Goal: Task Accomplishment & Management: Manage account settings

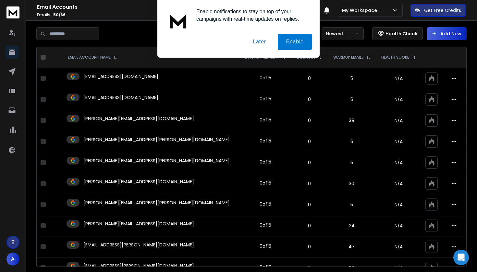
click at [365, 14] on div "Enable notifications to stay on top of your campaigns with real-time updates on…" at bounding box center [238, 29] width 477 height 58
click at [257, 43] on button "Later" at bounding box center [258, 42] width 29 height 16
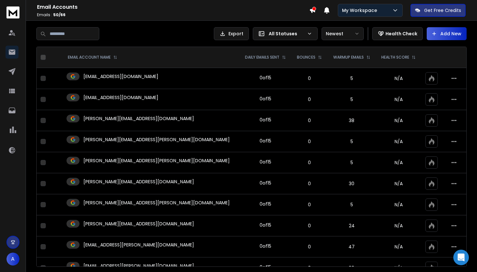
click at [374, 9] on p "My Workspace" at bounding box center [361, 10] width 38 height 6
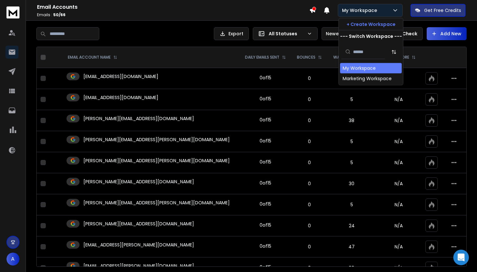
click at [374, 9] on p "My Workspace" at bounding box center [361, 10] width 38 height 6
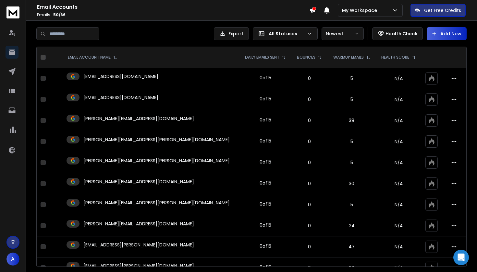
click at [77, 31] on input at bounding box center [67, 33] width 63 height 13
type input "*****"
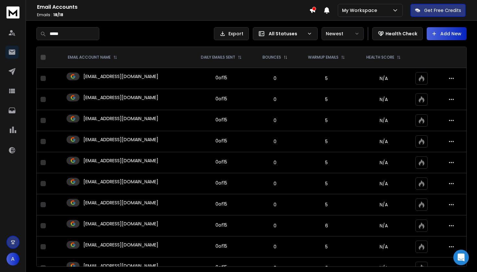
click at [71, 33] on input "*****" at bounding box center [67, 33] width 63 height 13
click at [42, 57] on button "Select this Page" at bounding box center [43, 57] width 5 height 5
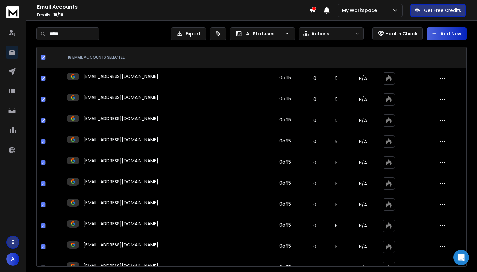
drag, startPoint x: 70, startPoint y: 33, endPoint x: 22, endPoint y: 31, distance: 48.7
click at [22, 32] on div "A Email Accounts Emails : 18 / 18 My Workspace Get Free Credits ***** Export Al…" at bounding box center [238, 137] width 477 height 274
type input "****"
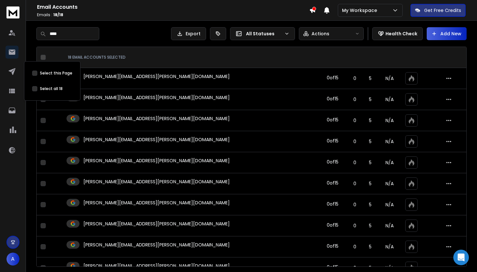
click at [43, 58] on button "Select this Page" at bounding box center [43, 57] width 5 height 5
click at [43, 56] on button "Select this Page" at bounding box center [43, 57] width 5 height 5
drag, startPoint x: 80, startPoint y: 32, endPoint x: 11, endPoint y: 32, distance: 68.7
click at [11, 32] on div "A Email Accounts Emails : 18 / 18 My Workspace Get Free Credits **** Export All…" at bounding box center [238, 137] width 477 height 274
click at [153, 51] on th "18 EMAIL ACCOUNTS SELECTED" at bounding box center [191, 57] width 256 height 21
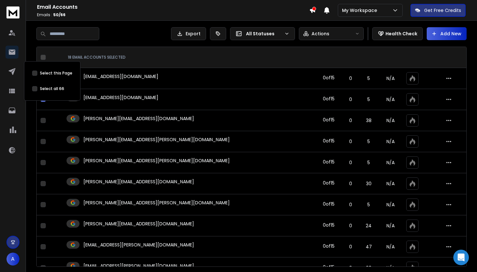
click at [44, 57] on button "Select this Page" at bounding box center [43, 57] width 5 height 5
click at [43, 58] on button "Select this Page" at bounding box center [43, 57] width 5 height 5
click at [43, 58] on button "button" at bounding box center [43, 57] width 5 height 5
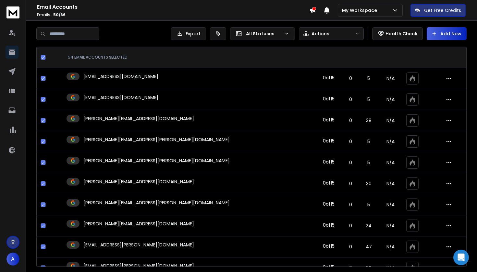
click at [43, 57] on button "button" at bounding box center [43, 57] width 5 height 5
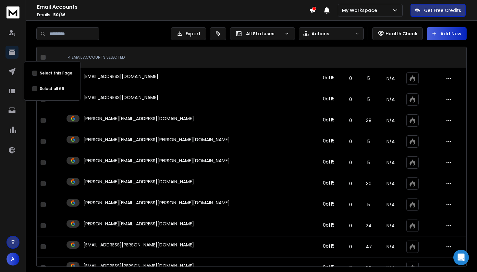
click at [50, 90] on label "Select all 66" at bounding box center [52, 88] width 24 height 5
click at [35, 89] on button "Select this Page" at bounding box center [34, 88] width 5 height 5
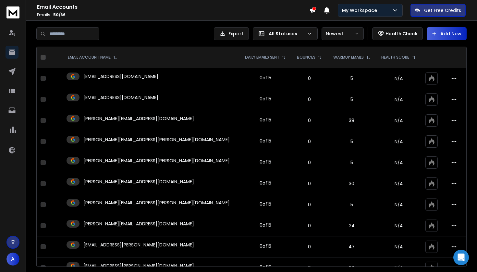
click at [387, 11] on div "My Workspace" at bounding box center [370, 10] width 56 height 6
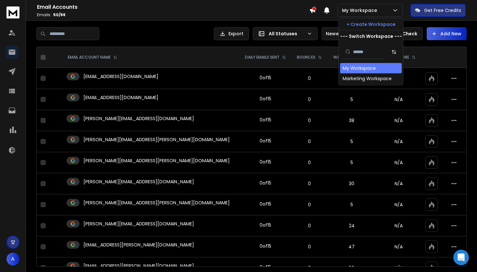
click at [173, 30] on div at bounding box center [122, 33] width 173 height 13
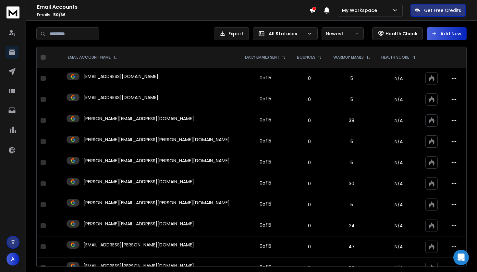
click at [67, 34] on input at bounding box center [67, 33] width 63 height 13
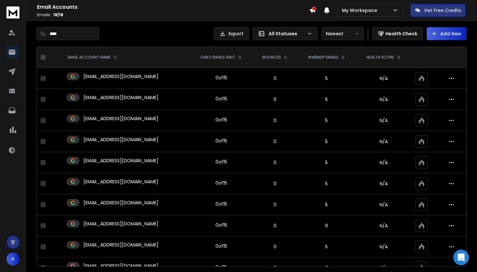
type input "*****"
click at [42, 57] on button "Select this Page" at bounding box center [43, 57] width 5 height 5
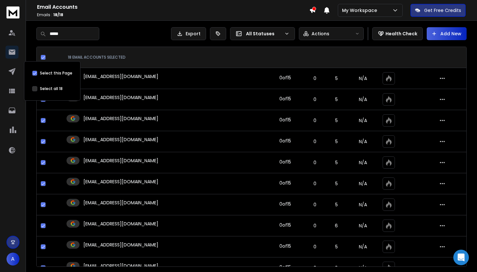
click at [43, 59] on button "Select this Page" at bounding box center [43, 57] width 5 height 5
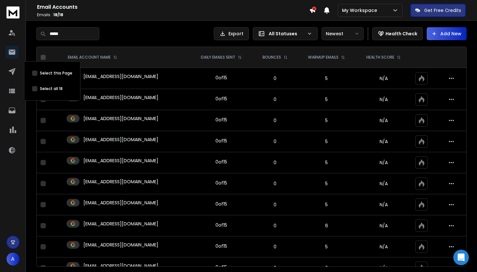
click at [48, 89] on label "Select all 18" at bounding box center [51, 88] width 23 height 5
click at [35, 90] on button "Select this Page" at bounding box center [34, 88] width 5 height 5
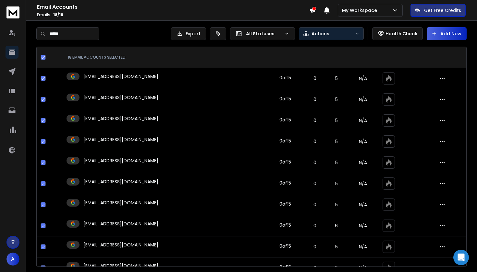
click at [329, 33] on p "Actions" at bounding box center [320, 33] width 18 height 6
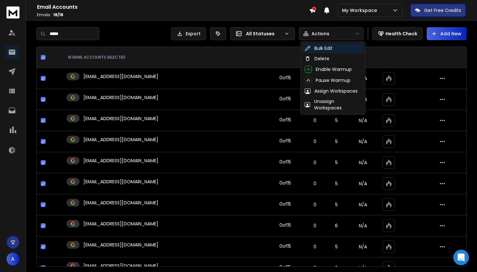
click at [64, 35] on input "*****" at bounding box center [67, 33] width 63 height 13
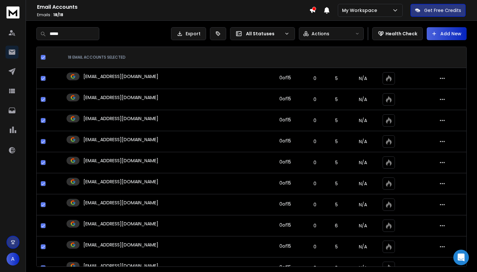
drag, startPoint x: 74, startPoint y: 32, endPoint x: 31, endPoint y: 32, distance: 43.1
click at [31, 32] on div "***** Export All Statuses Actions Health Check Add New ***** 18 EMAIL ACCOUNTS …" at bounding box center [251, 147] width 451 height 253
type input "****"
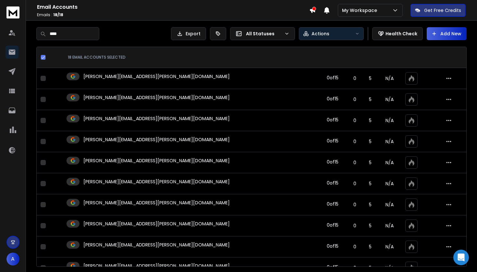
click at [329, 34] on p "Actions" at bounding box center [320, 33] width 18 height 6
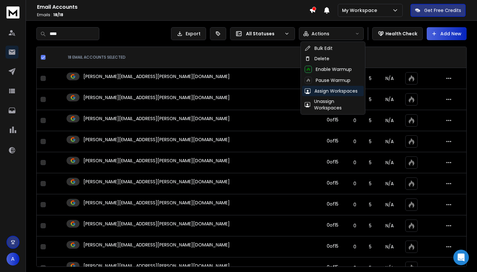
click at [333, 89] on div "Assign Workspaces" at bounding box center [330, 91] width 53 height 6
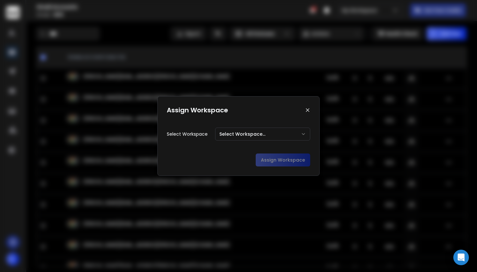
click at [259, 130] on button "Select Workspace..." at bounding box center [262, 134] width 95 height 13
click at [283, 160] on button "Assign Workspace" at bounding box center [283, 160] width 54 height 13
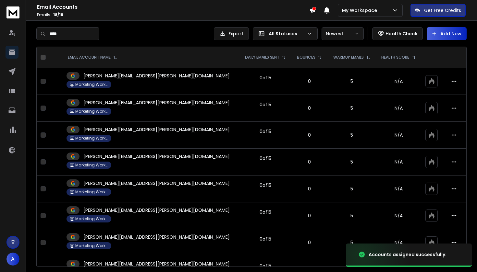
click at [70, 33] on input "****" at bounding box center [67, 33] width 63 height 13
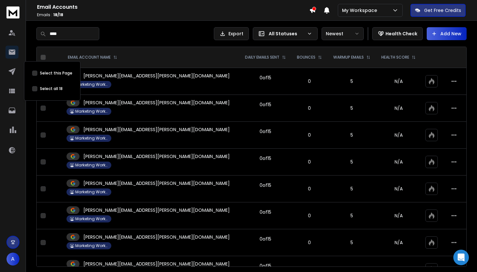
click at [58, 90] on label "Select all 18" at bounding box center [51, 88] width 23 height 5
click at [35, 90] on button "Select this Page" at bounding box center [34, 88] width 5 height 5
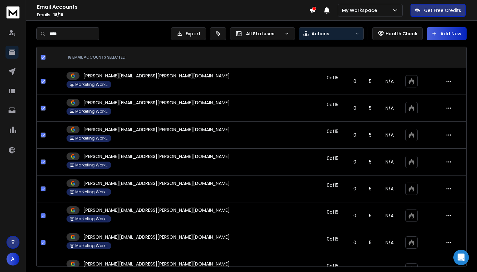
click at [342, 33] on div "Actions" at bounding box center [327, 33] width 49 height 6
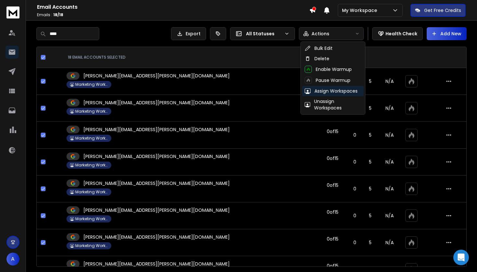
click at [331, 93] on div "Assign Workspaces" at bounding box center [330, 91] width 53 height 6
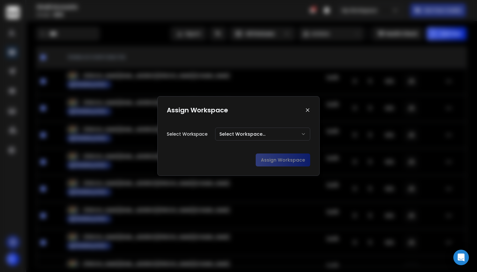
click at [250, 137] on button "Select Workspace..." at bounding box center [262, 134] width 95 height 13
click at [284, 161] on button "Assign Workspace" at bounding box center [283, 160] width 54 height 13
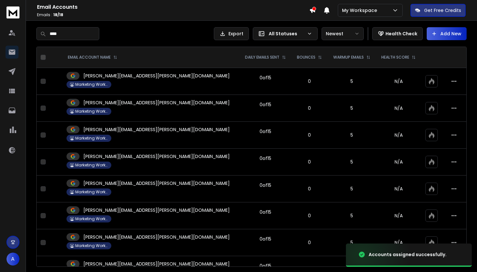
click at [15, 11] on img at bounding box center [12, 12] width 13 height 12
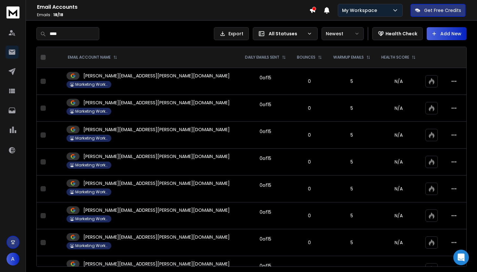
click at [361, 10] on p "My Workspace" at bounding box center [361, 10] width 38 height 6
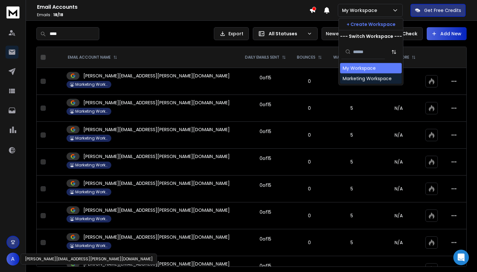
click at [12, 261] on span "A" at bounding box center [12, 259] width 13 height 13
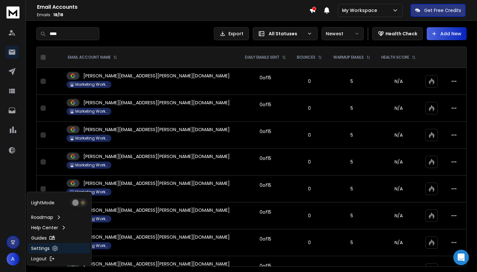
click at [42, 249] on p "Settings" at bounding box center [40, 248] width 18 height 6
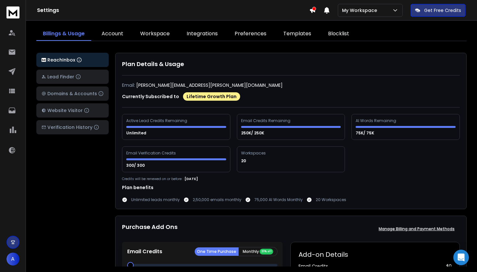
click at [142, 35] on link "Workspace" at bounding box center [155, 34] width 42 height 14
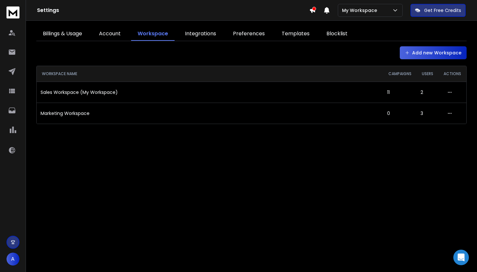
click at [13, 12] on img at bounding box center [12, 12] width 13 height 12
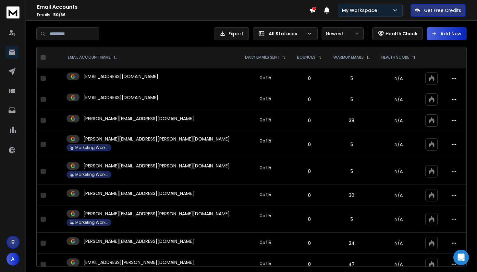
click at [370, 8] on p "My Workspace" at bounding box center [361, 10] width 38 height 6
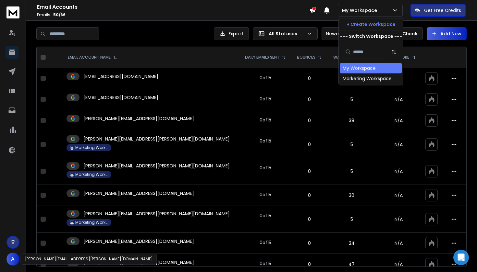
click at [11, 259] on span "A" at bounding box center [12, 259] width 13 height 13
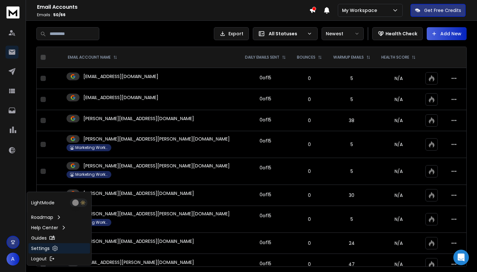
click at [43, 250] on p "Settings" at bounding box center [40, 248] width 18 height 6
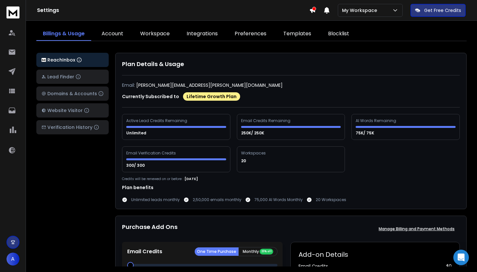
click at [154, 34] on link "Workspace" at bounding box center [155, 34] width 42 height 14
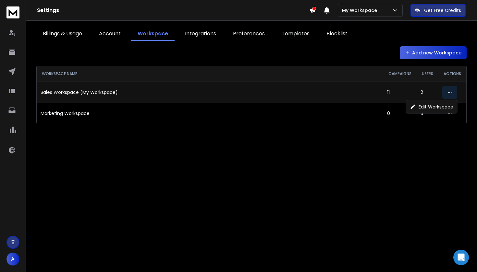
click at [449, 93] on icon "button" at bounding box center [449, 92] width 5 height 5
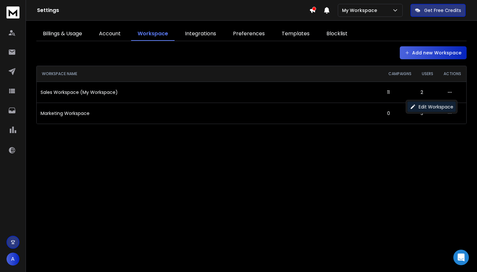
click at [433, 107] on p "Edit Workspace" at bounding box center [435, 107] width 35 height 6
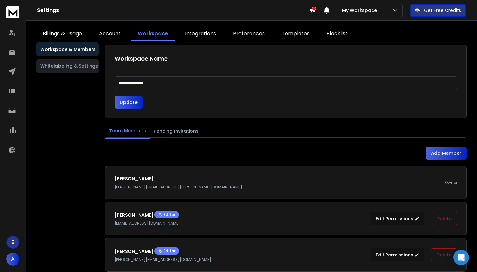
scroll to position [27, 0]
click at [18, 15] on img at bounding box center [12, 12] width 13 height 12
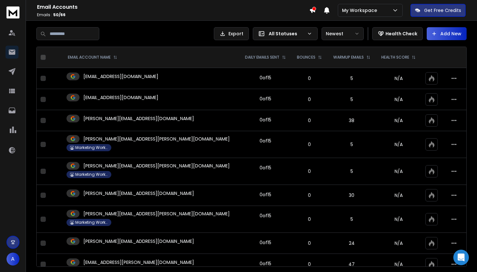
click at [16, 11] on img at bounding box center [12, 12] width 13 height 12
click at [355, 8] on p "My Workspace" at bounding box center [361, 10] width 38 height 6
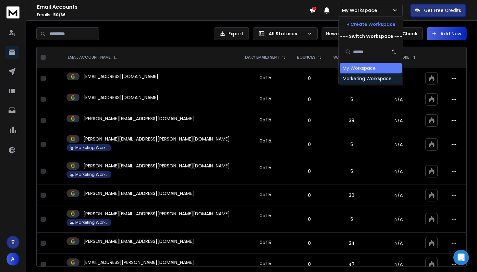
click at [357, 80] on div "Marketing Workspace" at bounding box center [366, 79] width 49 height 6
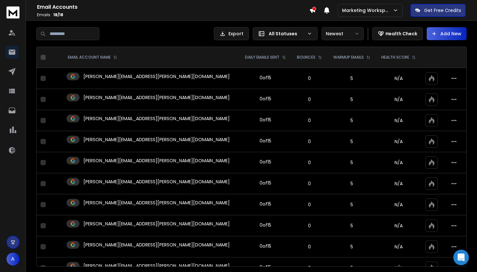
click at [13, 12] on img at bounding box center [12, 12] width 13 height 12
click at [47, 8] on h1 "Email Accounts" at bounding box center [173, 7] width 272 height 8
click at [16, 10] on img at bounding box center [12, 12] width 13 height 12
click at [13, 50] on icon at bounding box center [12, 52] width 6 height 5
click at [12, 6] on img at bounding box center [12, 12] width 13 height 12
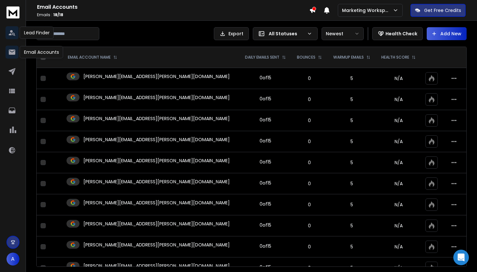
click at [14, 36] on icon at bounding box center [12, 33] width 8 height 8
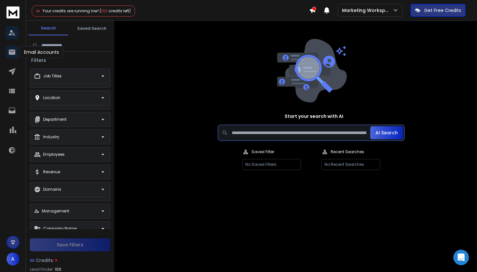
click at [13, 53] on icon at bounding box center [12, 52] width 6 height 5
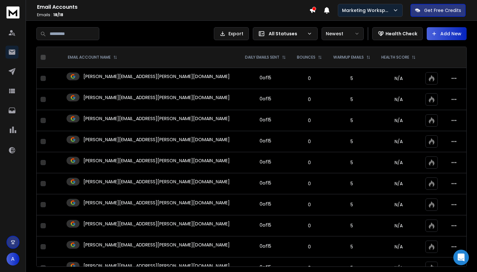
click at [360, 11] on p "Marketing Workspace" at bounding box center [367, 10] width 51 height 6
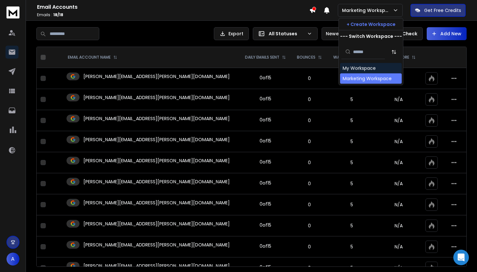
click at [358, 67] on div "My Workspace" at bounding box center [358, 68] width 33 height 6
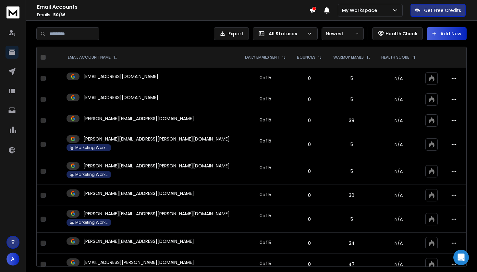
click at [99, 33] on input at bounding box center [67, 33] width 63 height 13
type input "***"
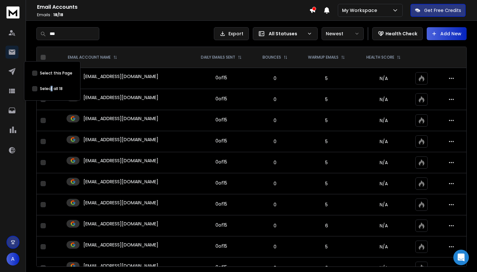
click at [51, 89] on label "Select all 18" at bounding box center [51, 88] width 23 height 5
click at [35, 90] on button "Select this Page" at bounding box center [34, 88] width 5 height 5
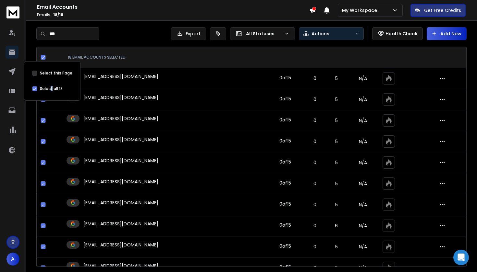
click at [327, 34] on p "Actions" at bounding box center [320, 33] width 18 height 6
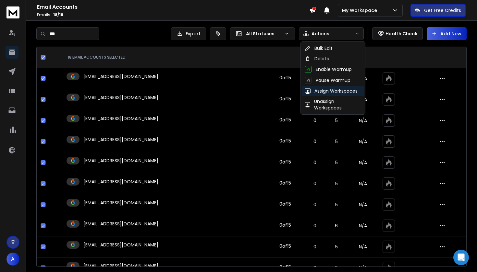
click at [329, 89] on div "Assign Workspaces" at bounding box center [330, 91] width 53 height 6
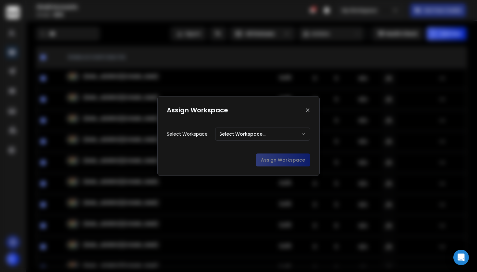
click at [260, 132] on button "Select Workspace..." at bounding box center [262, 134] width 95 height 13
click at [286, 162] on button "Assign Workspace" at bounding box center [283, 160] width 54 height 13
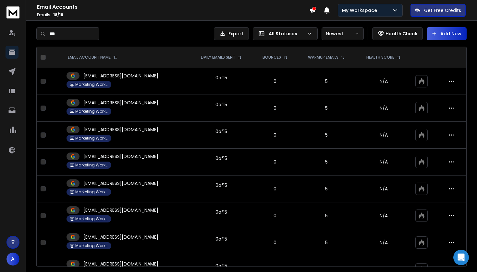
click at [383, 7] on div "My Workspace" at bounding box center [370, 10] width 56 height 6
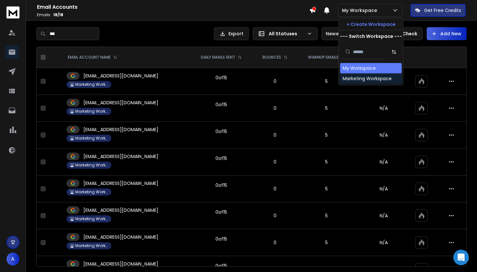
click at [357, 80] on div "Marketing Workspace" at bounding box center [366, 79] width 49 height 6
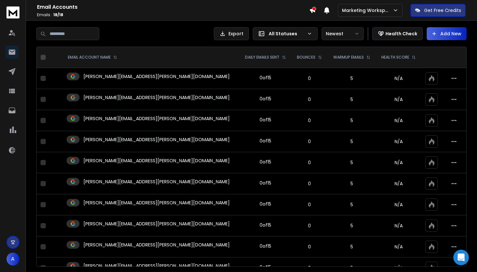
click at [14, 15] on img at bounding box center [12, 12] width 13 height 12
click at [16, 18] on img at bounding box center [12, 12] width 13 height 12
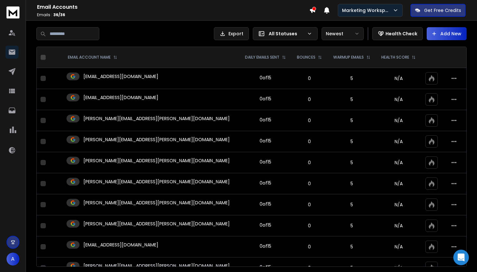
click at [356, 10] on p "Marketing Workspace" at bounding box center [367, 10] width 51 height 6
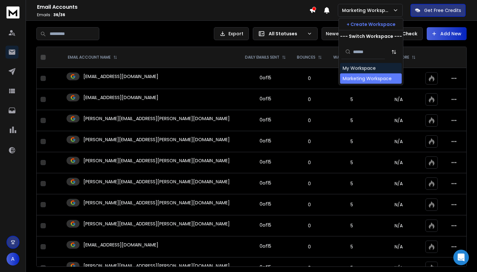
click at [359, 69] on div "My Workspace" at bounding box center [358, 68] width 33 height 6
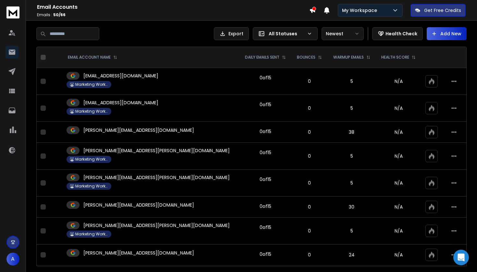
click at [355, 10] on p "My Workspace" at bounding box center [361, 10] width 38 height 6
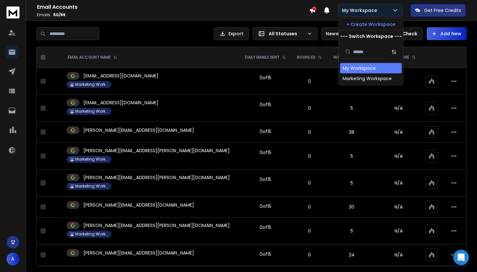
click at [355, 10] on p "My Workspace" at bounding box center [361, 10] width 38 height 6
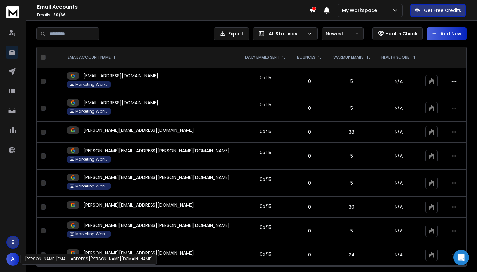
click at [12, 260] on span "A" at bounding box center [12, 259] width 13 height 13
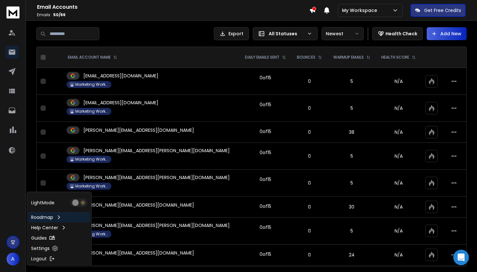
click at [12, 260] on span "A" at bounding box center [12, 259] width 13 height 13
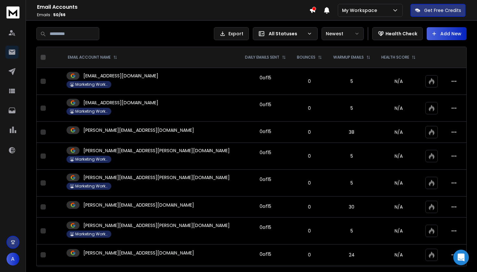
click at [12, 260] on span "A" at bounding box center [12, 259] width 13 height 13
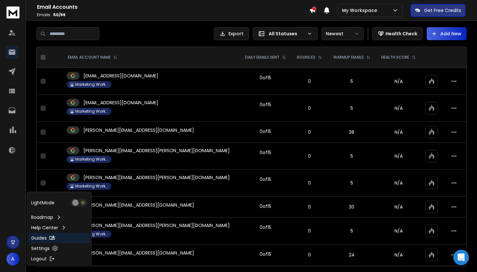
click at [177, 36] on div at bounding box center [122, 33] width 173 height 13
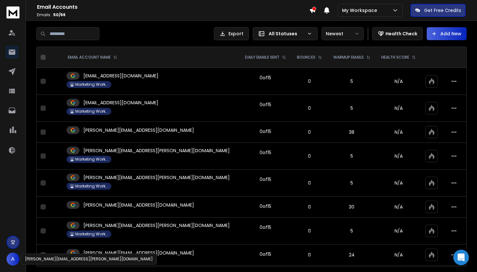
click at [16, 259] on span "A" at bounding box center [12, 259] width 13 height 13
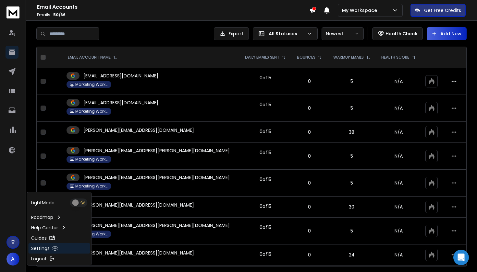
click at [44, 249] on p "Settings" at bounding box center [40, 248] width 18 height 6
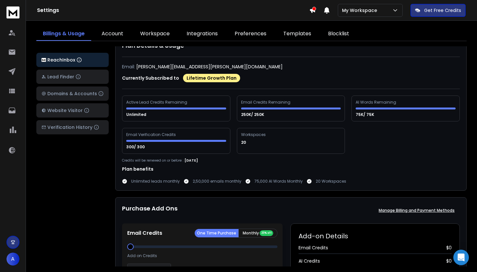
scroll to position [31, 0]
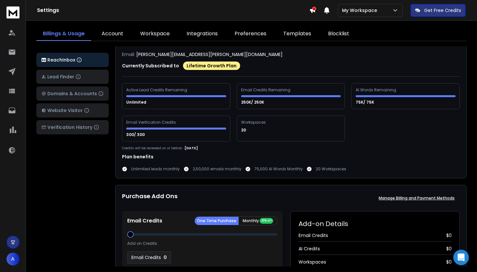
click at [148, 29] on link "Workspace" at bounding box center [155, 34] width 42 height 14
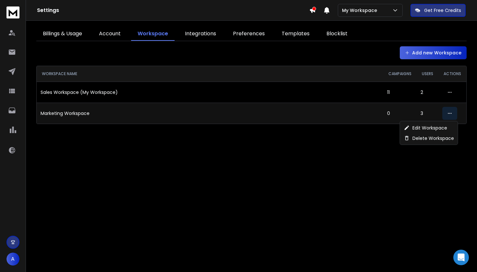
click at [449, 115] on icon "button" at bounding box center [449, 113] width 5 height 5
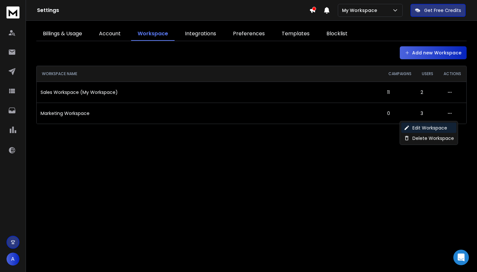
click at [425, 129] on p "Edit Workspace" at bounding box center [429, 128] width 35 height 6
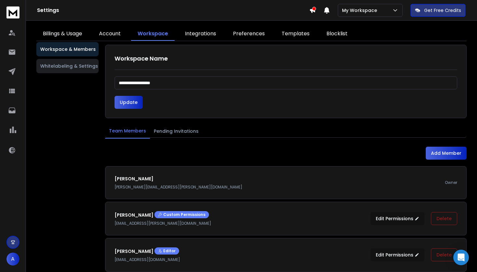
scroll to position [27, 0]
click at [173, 126] on div "**********" at bounding box center [285, 158] width 361 height 227
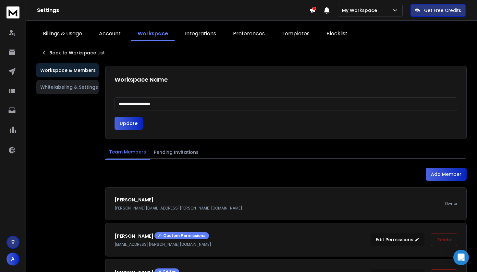
click at [135, 150] on button "Team Members" at bounding box center [127, 152] width 45 height 15
click at [17, 13] on img at bounding box center [12, 12] width 13 height 12
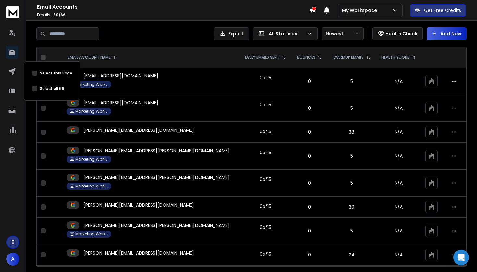
click at [45, 56] on button "Select this Page" at bounding box center [43, 57] width 5 height 5
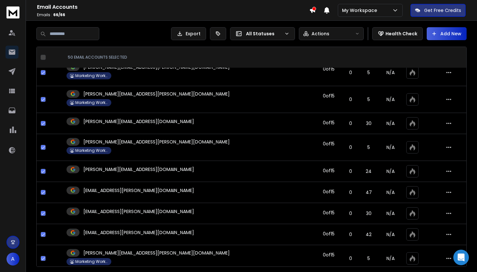
scroll to position [57, 0]
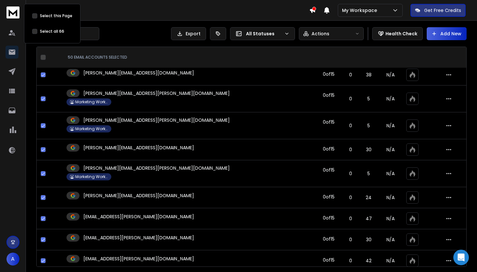
click at [56, 32] on label "Select all 66" at bounding box center [52, 31] width 24 height 5
click at [35, 32] on button "Select this Page" at bounding box center [34, 31] width 5 height 5
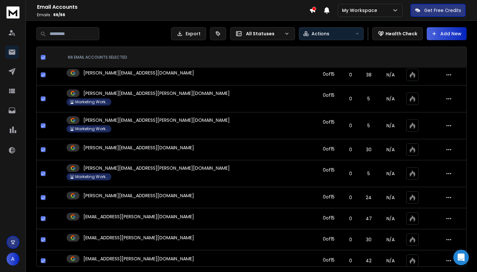
click at [341, 33] on div "Actions" at bounding box center [327, 33] width 49 height 6
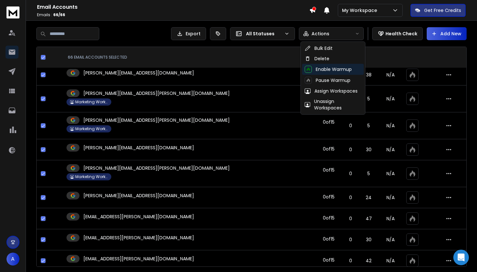
click at [331, 68] on div "Enable Warmup" at bounding box center [327, 69] width 47 height 7
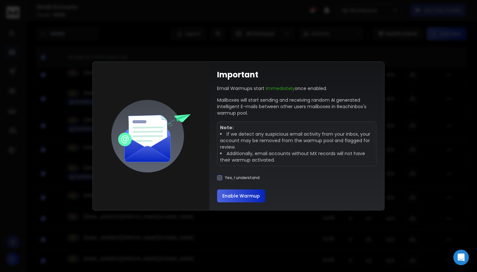
click at [238, 176] on label "Yes, I understand" at bounding box center [242, 177] width 35 height 5
click at [220, 178] on button "Yes, I understand" at bounding box center [219, 177] width 5 height 5
click at [237, 197] on button "Enable Warmup" at bounding box center [241, 196] width 48 height 13
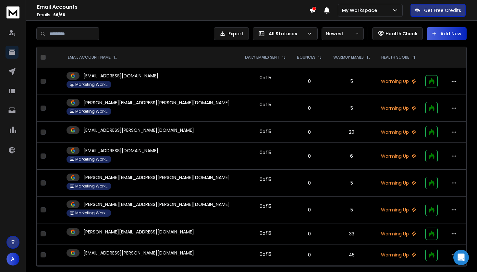
scroll to position [834, 0]
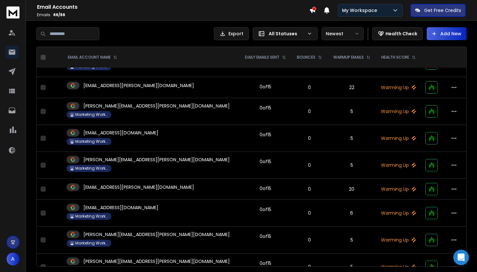
click at [355, 5] on button "My Workspace" at bounding box center [370, 10] width 65 height 13
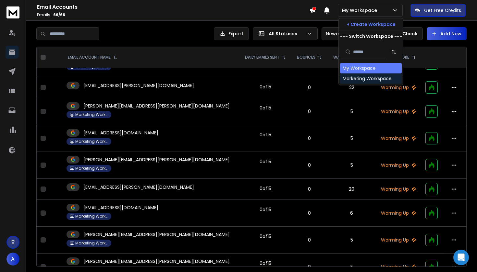
click at [356, 79] on div "Marketing Workspace" at bounding box center [366, 79] width 49 height 6
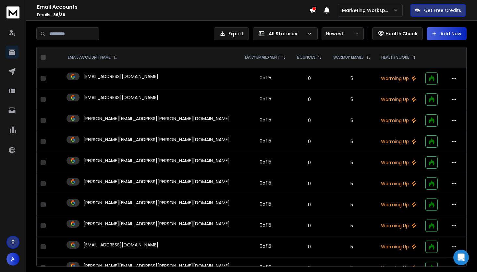
click at [18, 13] on img at bounding box center [12, 12] width 13 height 12
click at [357, 13] on p "Marketing Workspace" at bounding box center [367, 10] width 51 height 6
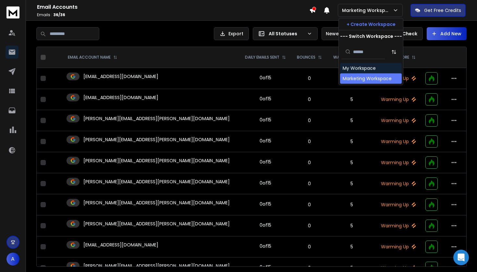
click at [362, 67] on div "My Workspace" at bounding box center [358, 68] width 33 height 6
